Goal: Find specific page/section: Find specific page/section

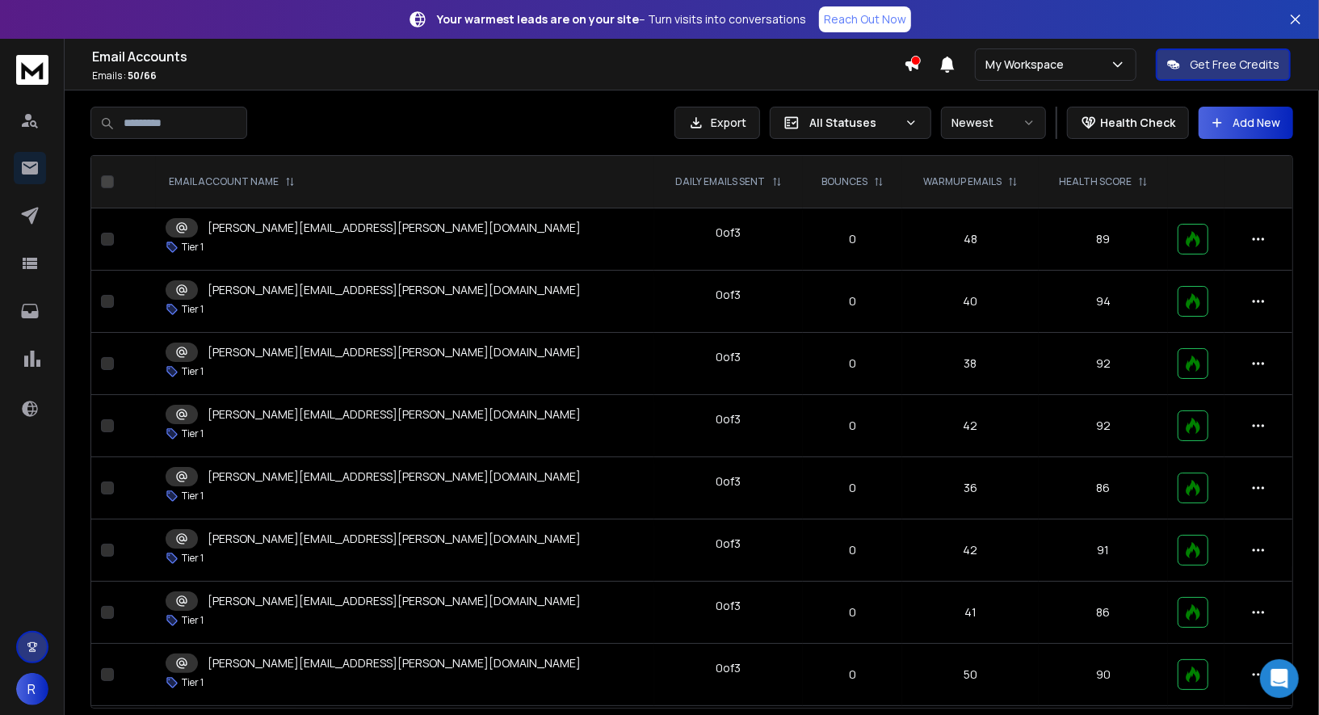
click at [1039, 229] on td "89" at bounding box center [1103, 239] width 129 height 62
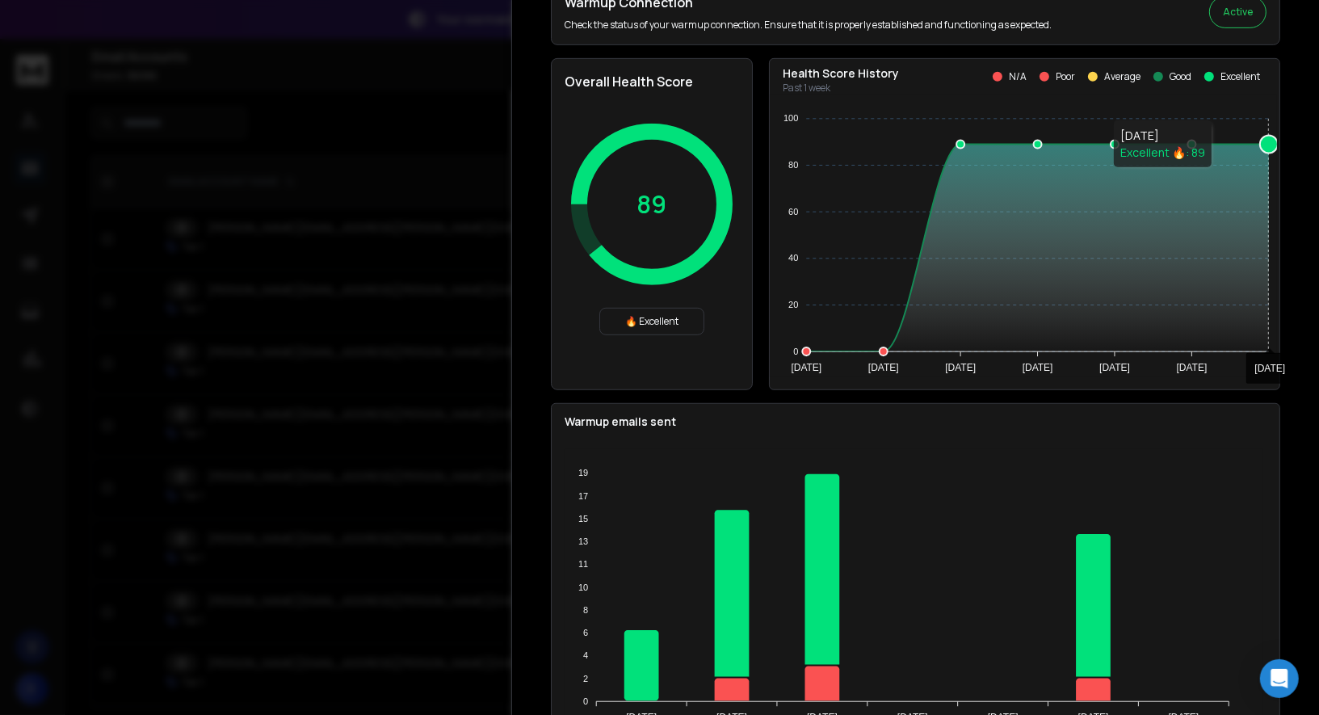
scroll to position [527, 0]
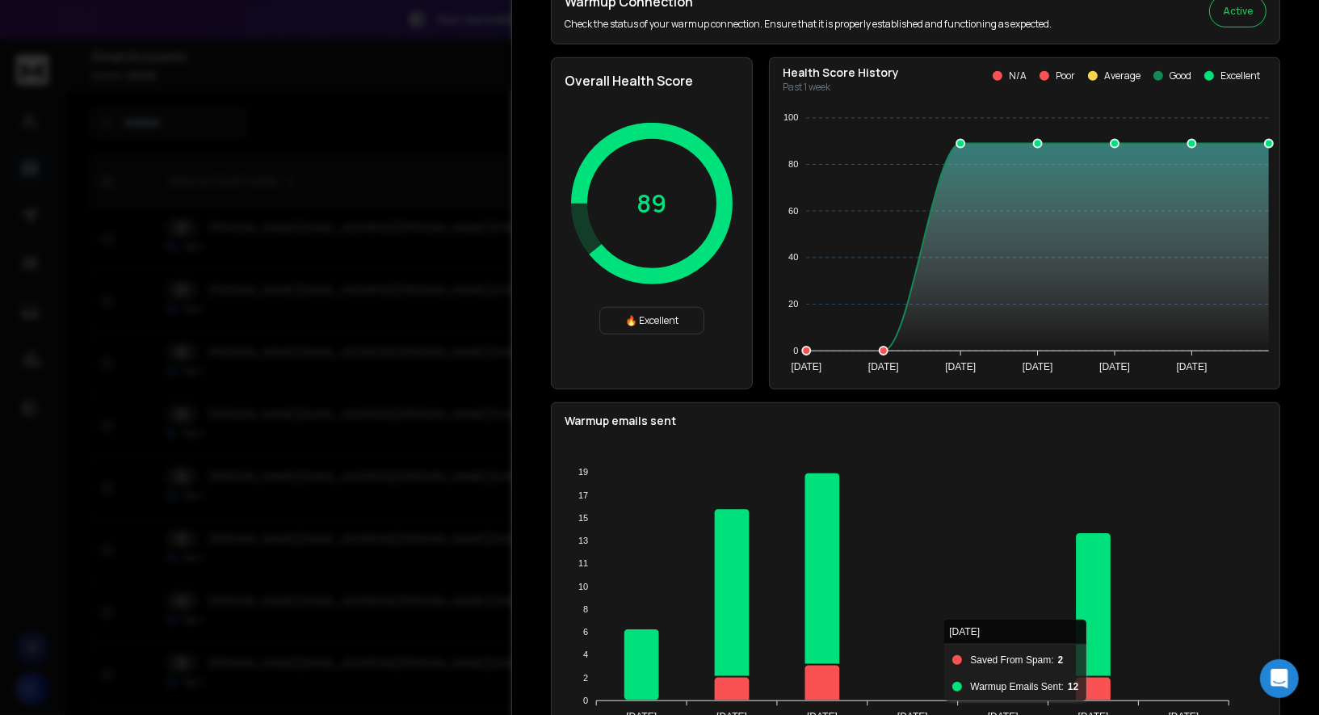
click at [360, 475] on div at bounding box center [659, 357] width 1319 height 715
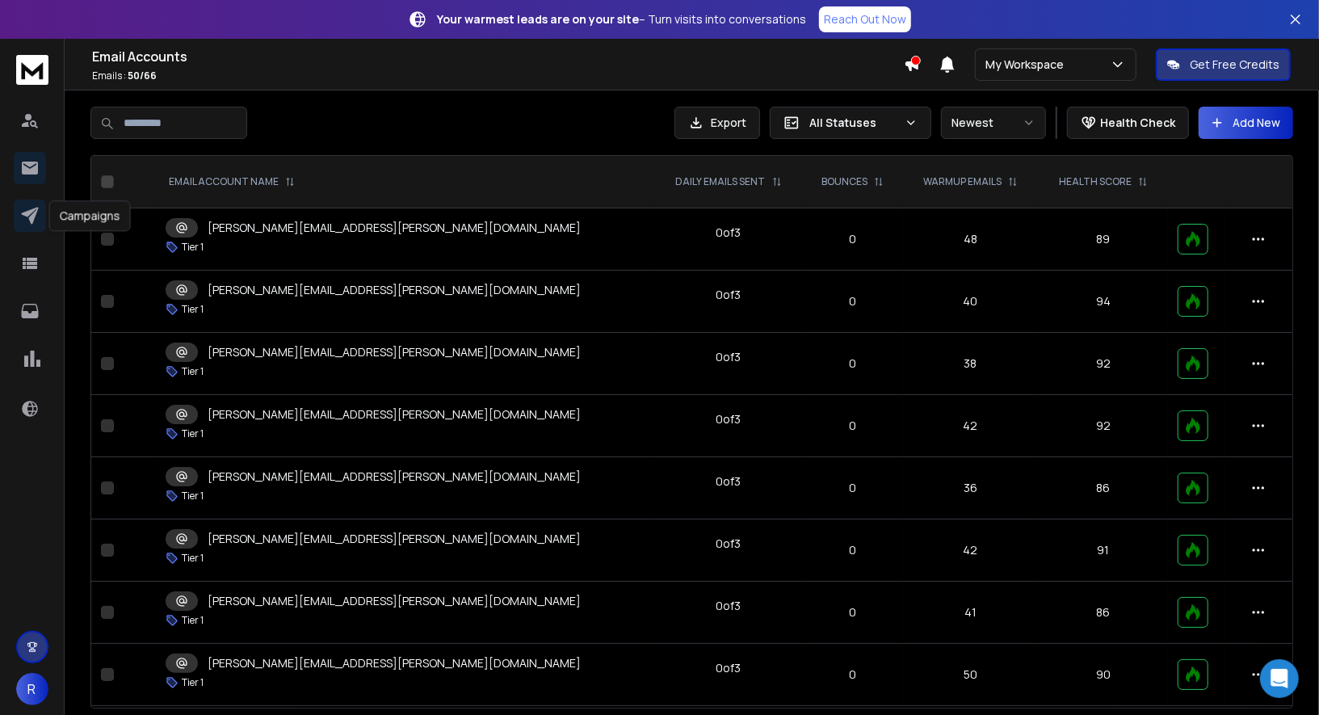
click at [31, 215] on icon at bounding box center [29, 215] width 17 height 17
